Goal: Task Accomplishment & Management: Manage account settings

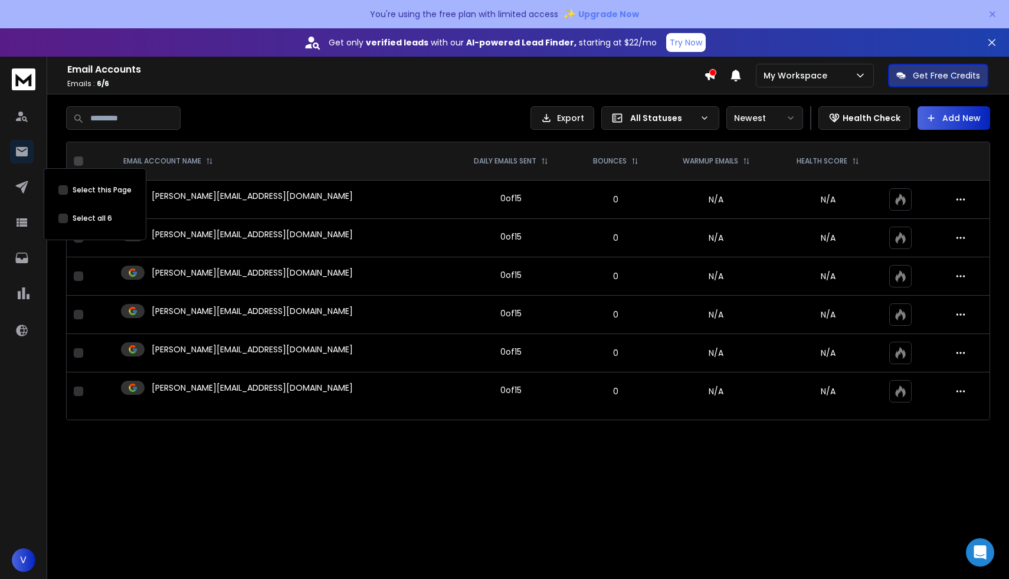
click at [80, 164] on button "Select this Page" at bounding box center [78, 160] width 9 height 9
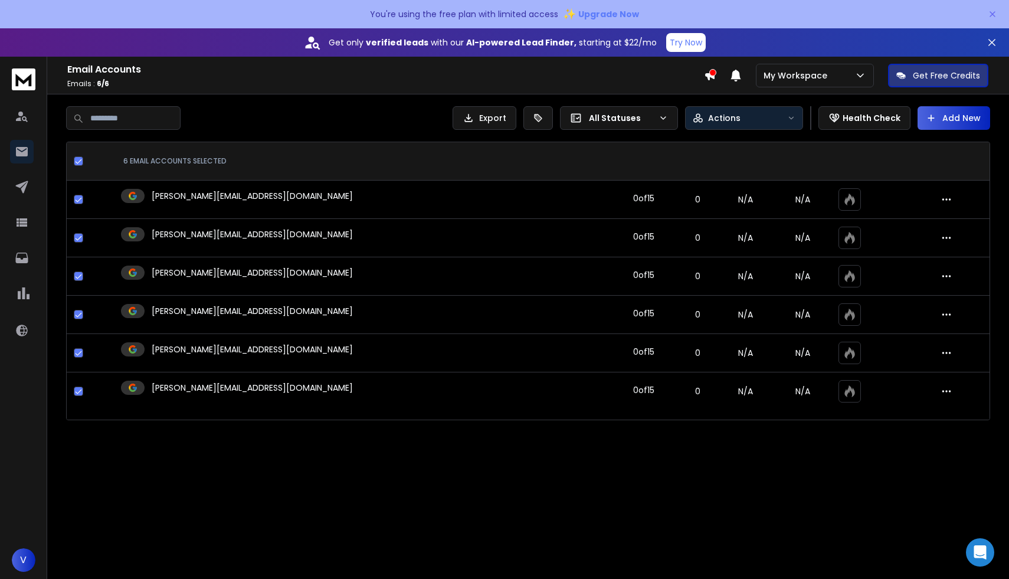
click at [792, 116] on icon "button" at bounding box center [791, 117] width 8 height 9
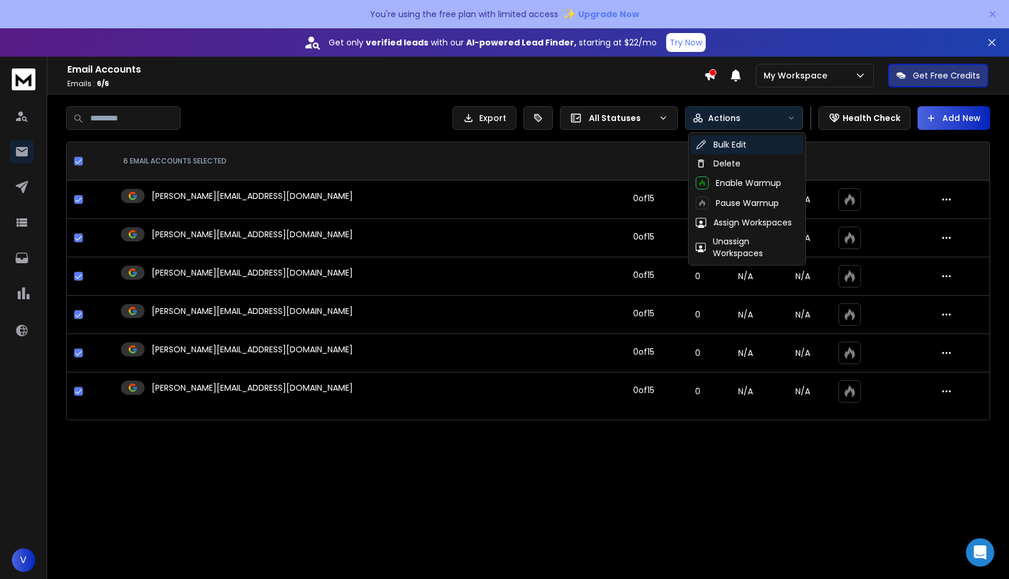
click at [792, 116] on icon "button" at bounding box center [791, 117] width 8 height 9
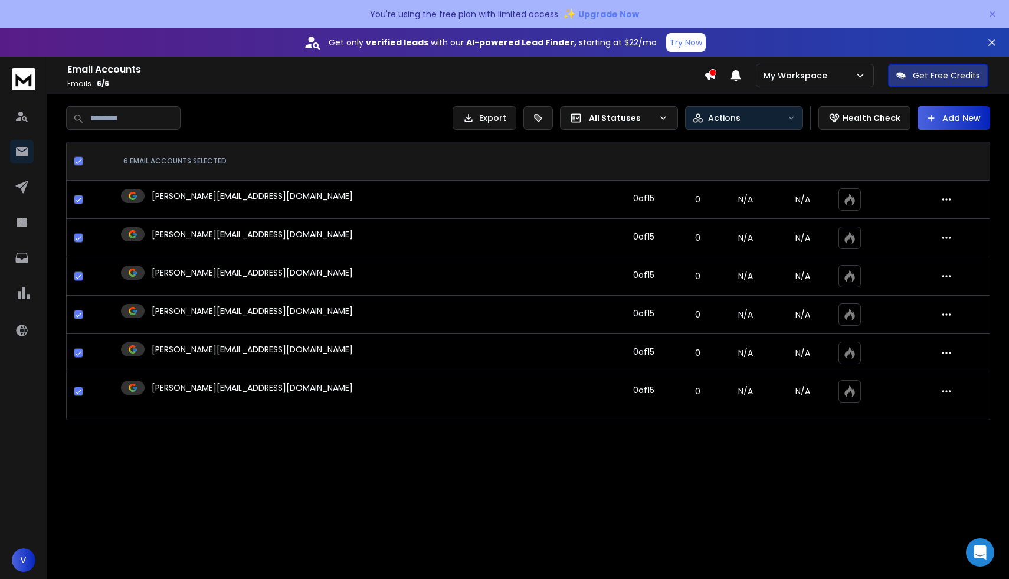
click at [792, 116] on icon "button" at bounding box center [791, 117] width 8 height 9
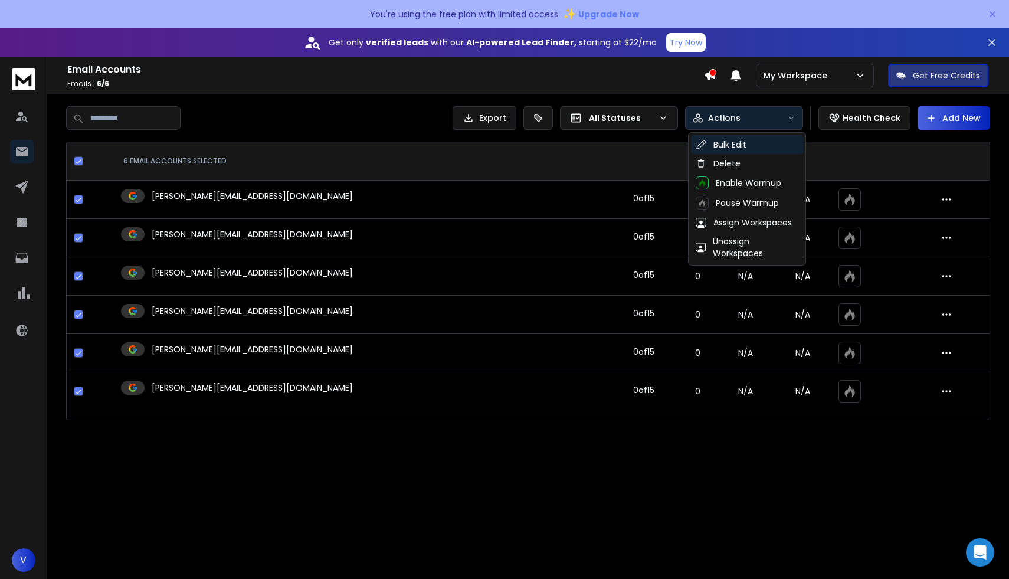
click at [792, 116] on icon "button" at bounding box center [791, 117] width 8 height 9
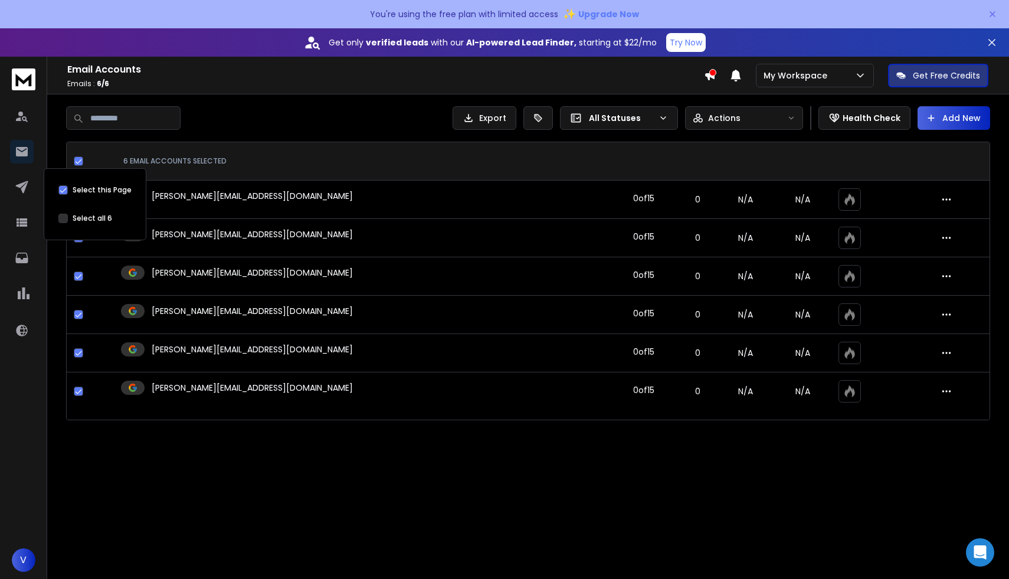
click at [80, 162] on button "Select this Page" at bounding box center [78, 160] width 9 height 9
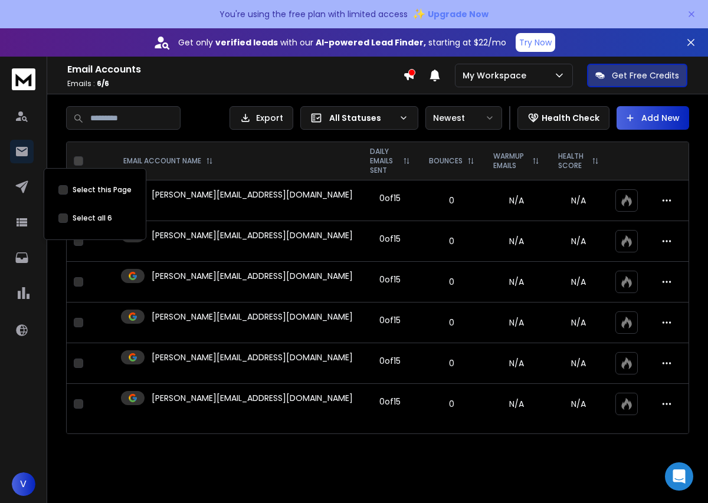
click at [78, 217] on label "Select all 6" at bounding box center [93, 218] width 40 height 9
click at [64, 218] on button "Select this Page" at bounding box center [62, 218] width 9 height 9
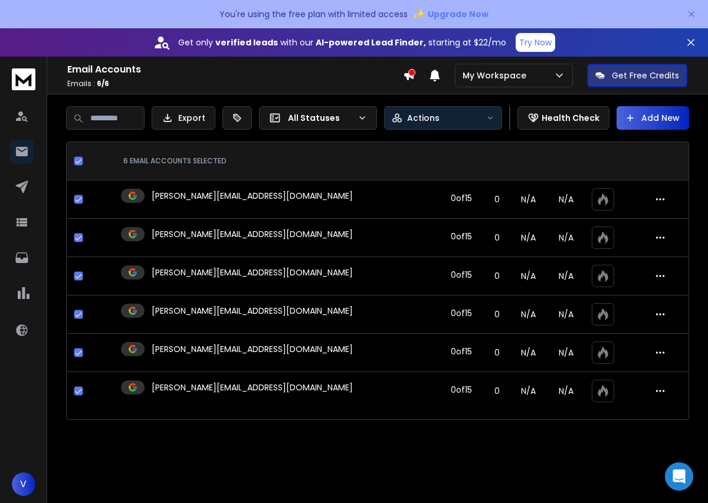
click at [495, 119] on icon "button" at bounding box center [490, 117] width 8 height 9
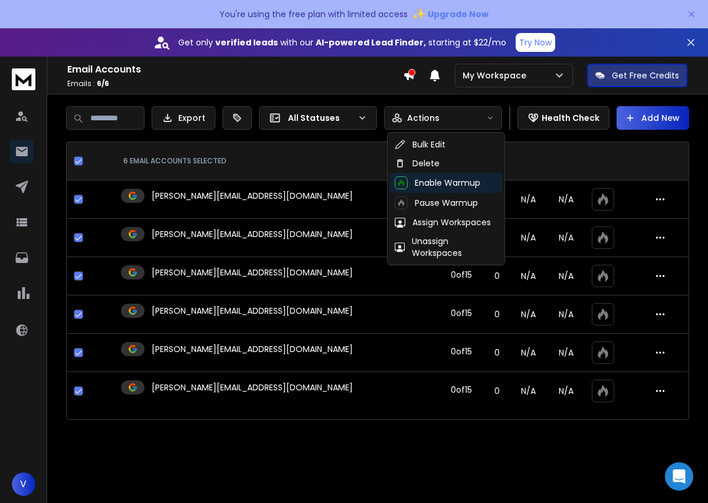
click at [453, 181] on div "Enable Warmup" at bounding box center [438, 182] width 86 height 13
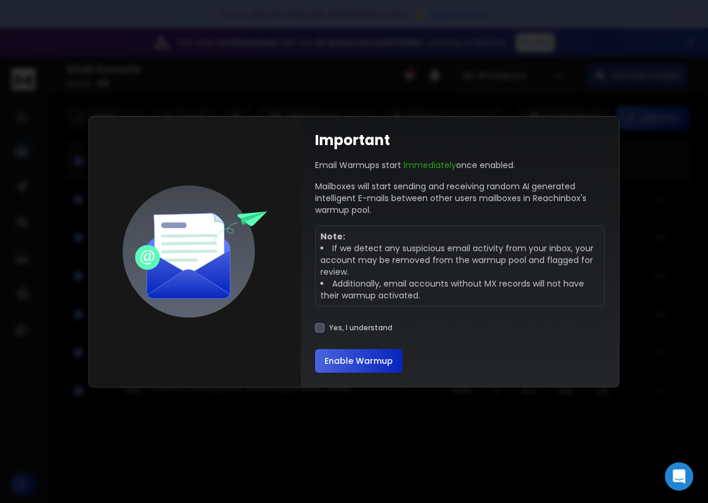
click at [319, 326] on button "Yes, I understand" at bounding box center [319, 327] width 9 height 9
click at [332, 362] on button "Enable Warmup" at bounding box center [358, 361] width 87 height 24
